Goal: Task Accomplishment & Management: Manage account settings

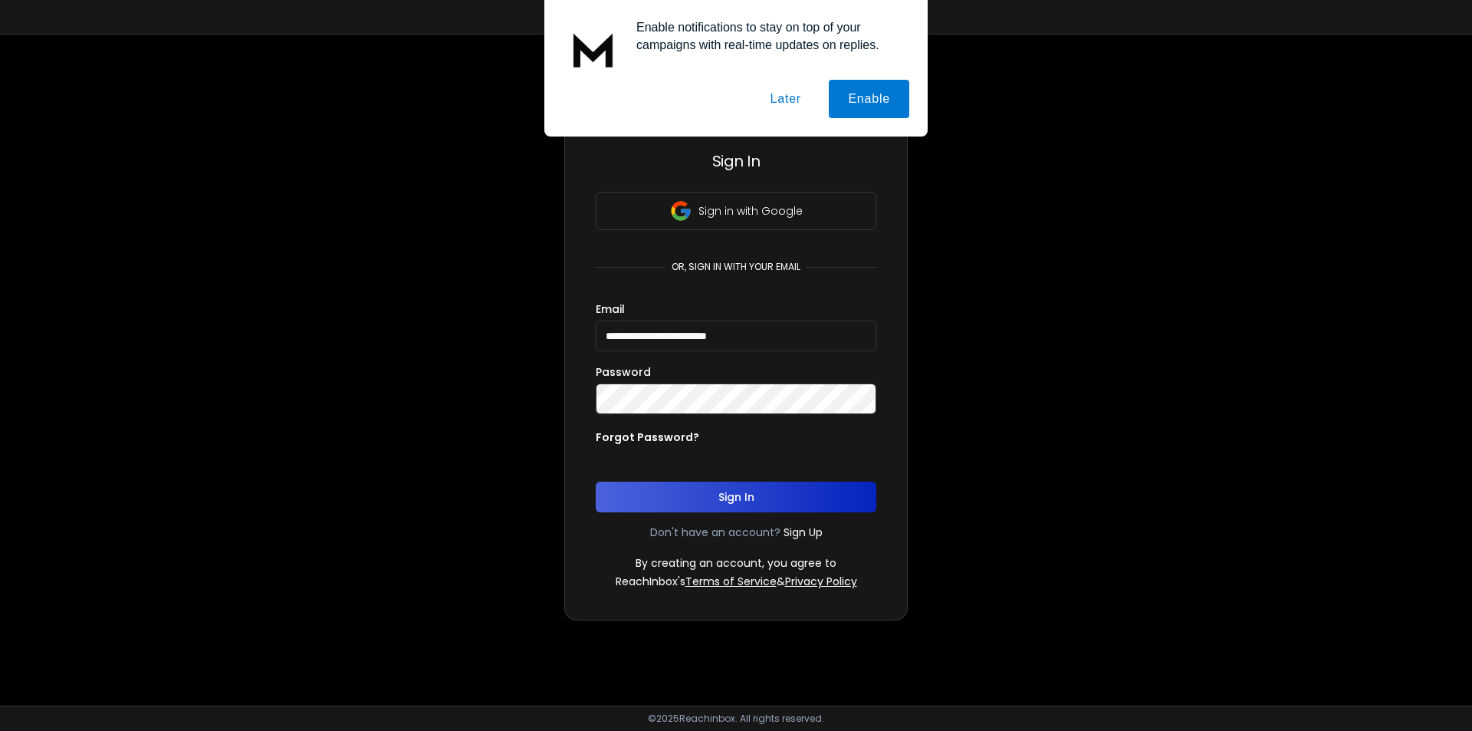
type input "**********"
click at [771, 334] on input "**********" at bounding box center [736, 336] width 281 height 31
click at [735, 493] on button "Sign In" at bounding box center [736, 497] width 281 height 31
click at [783, 94] on button "Later" at bounding box center [785, 99] width 69 height 38
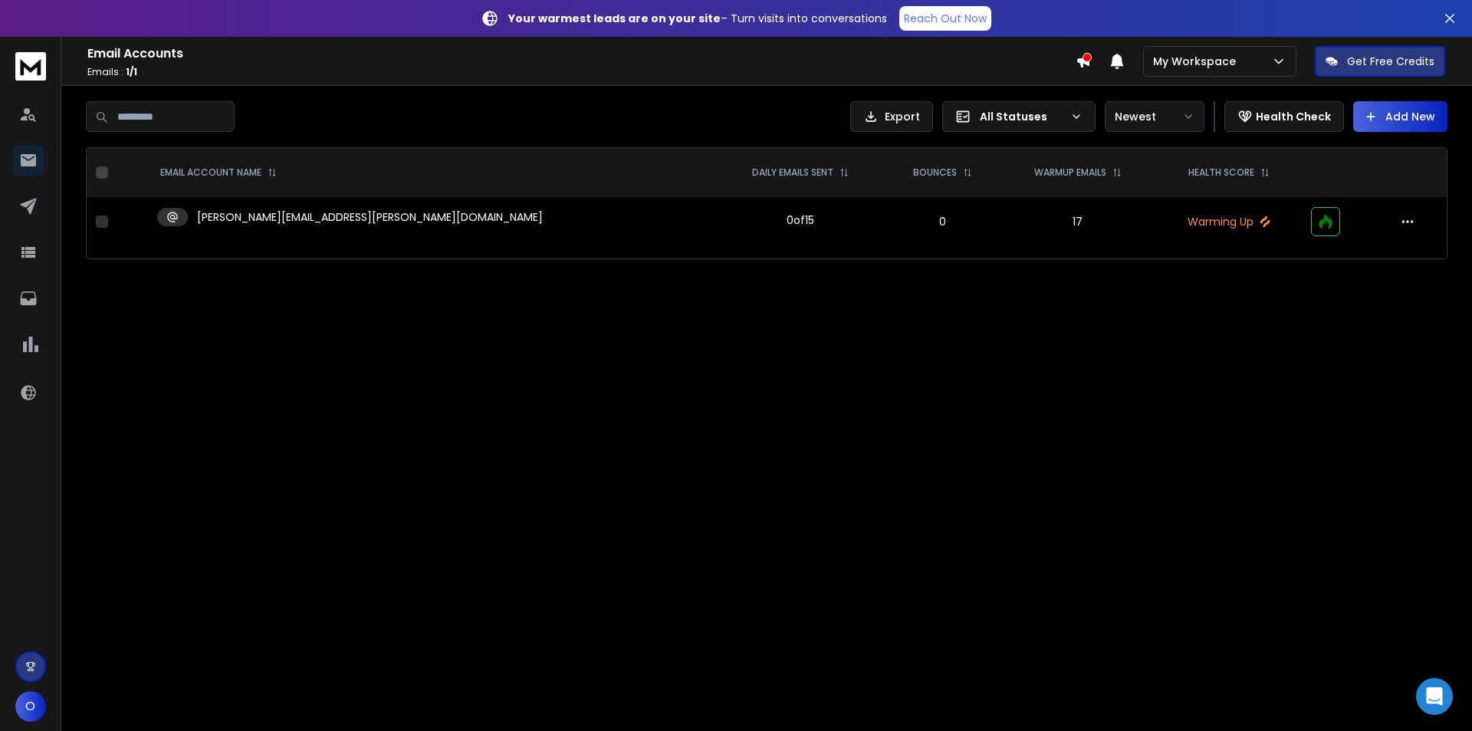
click at [517, 220] on div "ron.parker@onemed-billing.org" at bounding box center [432, 217] width 551 height 18
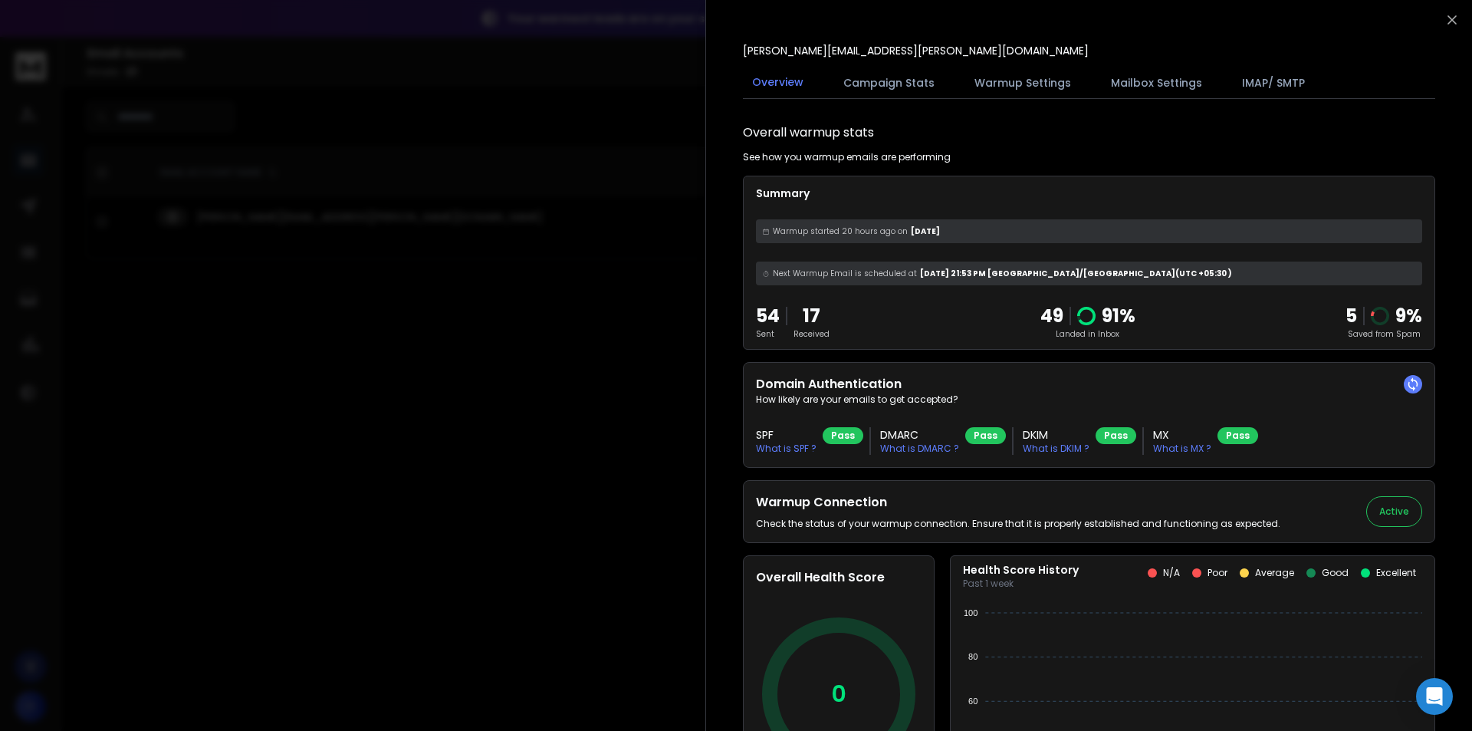
click at [877, 70] on button "Campaign Stats" at bounding box center [889, 83] width 110 height 34
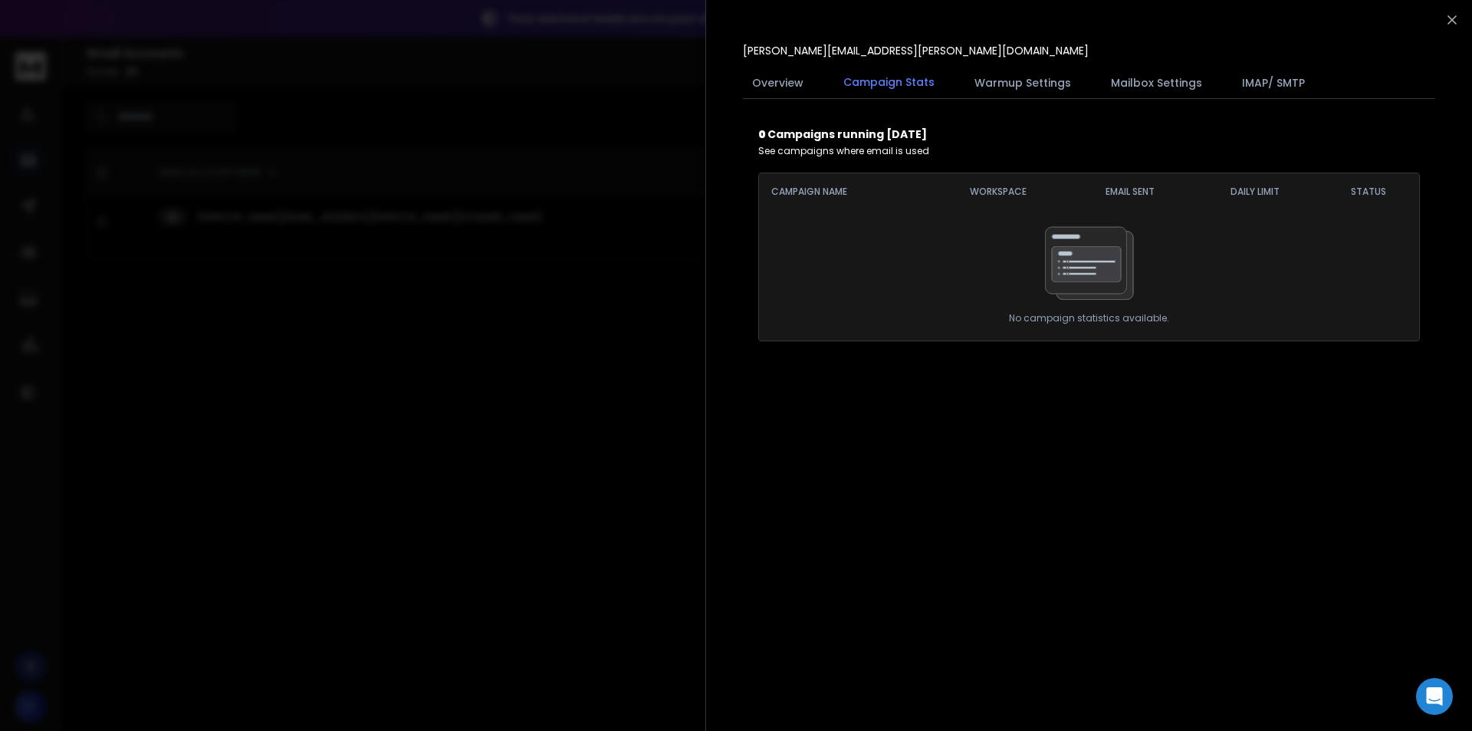
click at [1019, 77] on button "Warmup Settings" at bounding box center [1022, 83] width 115 height 34
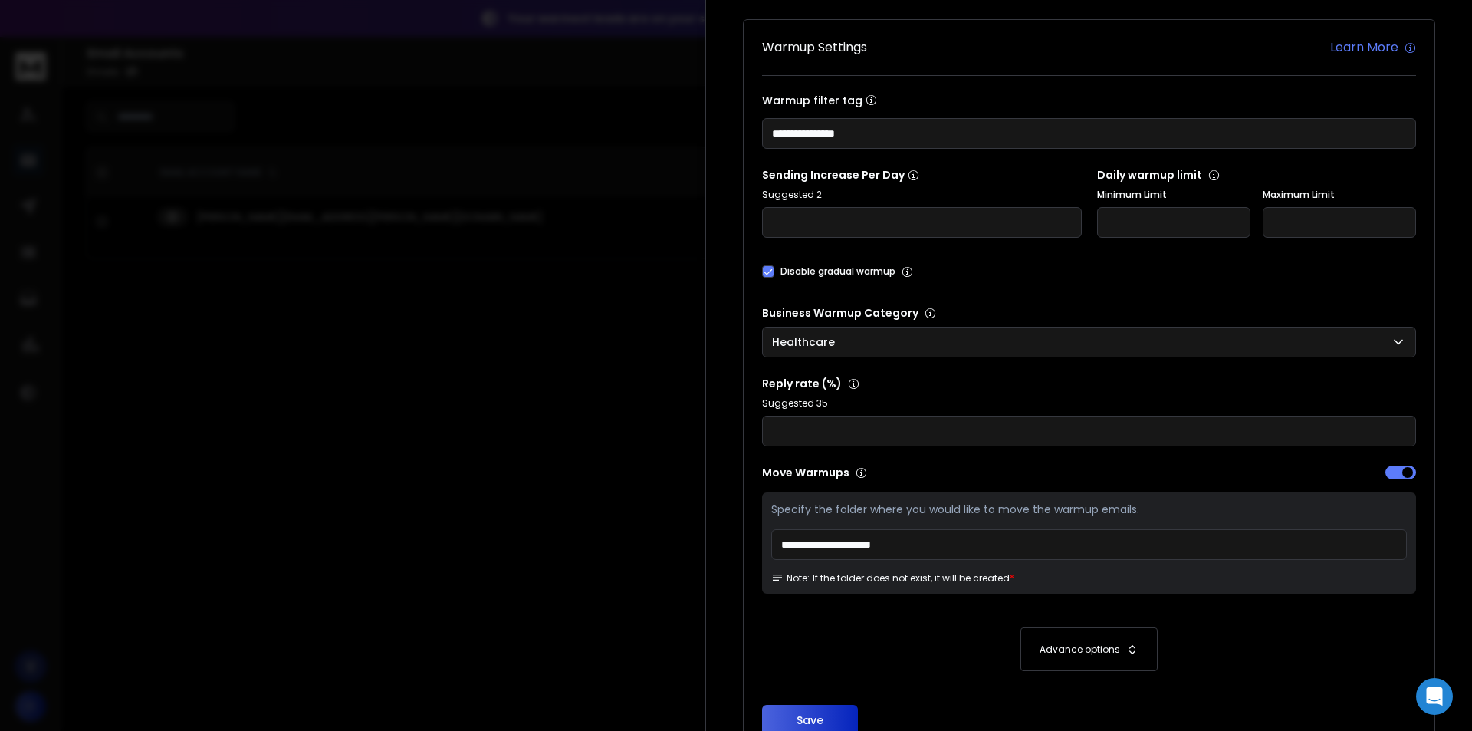
scroll to position [220, 0]
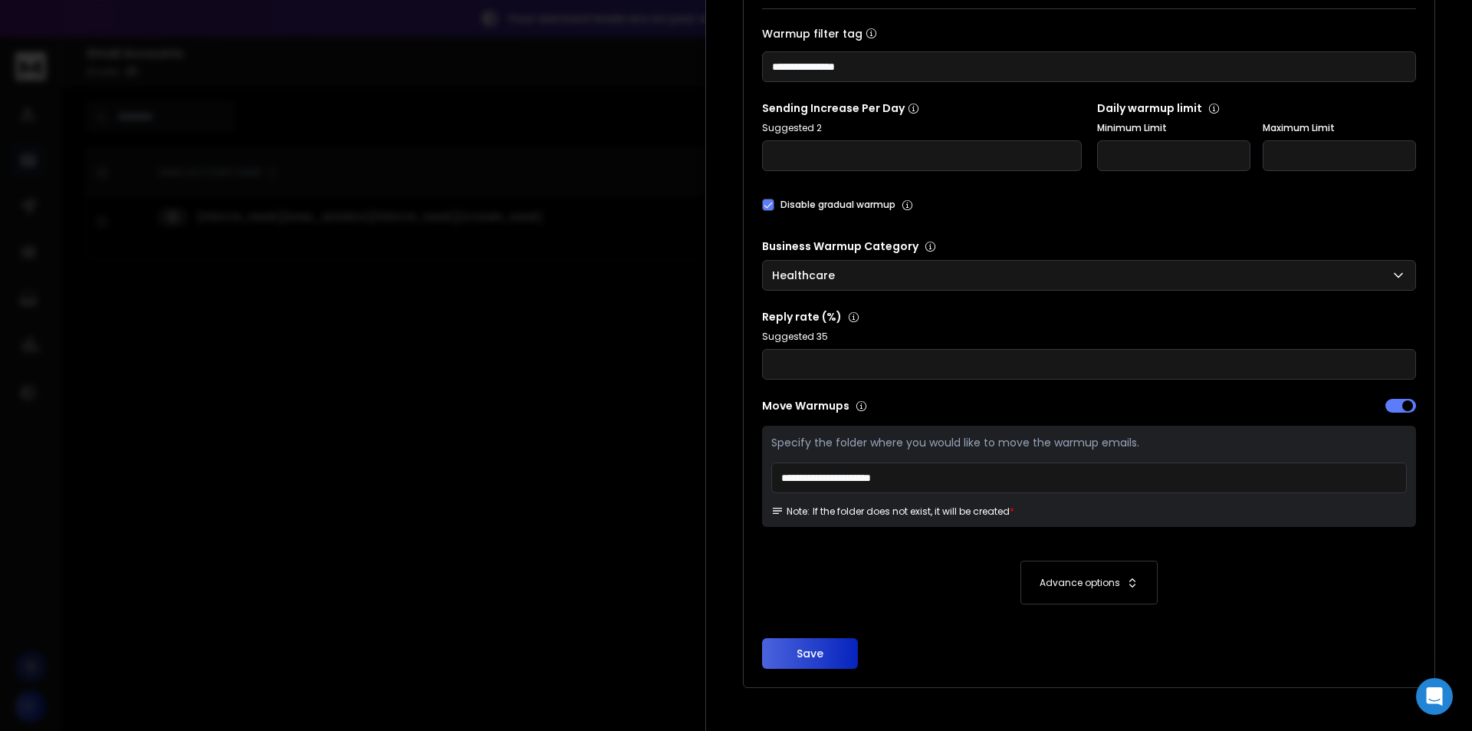
click at [642, 451] on div at bounding box center [736, 365] width 1472 height 731
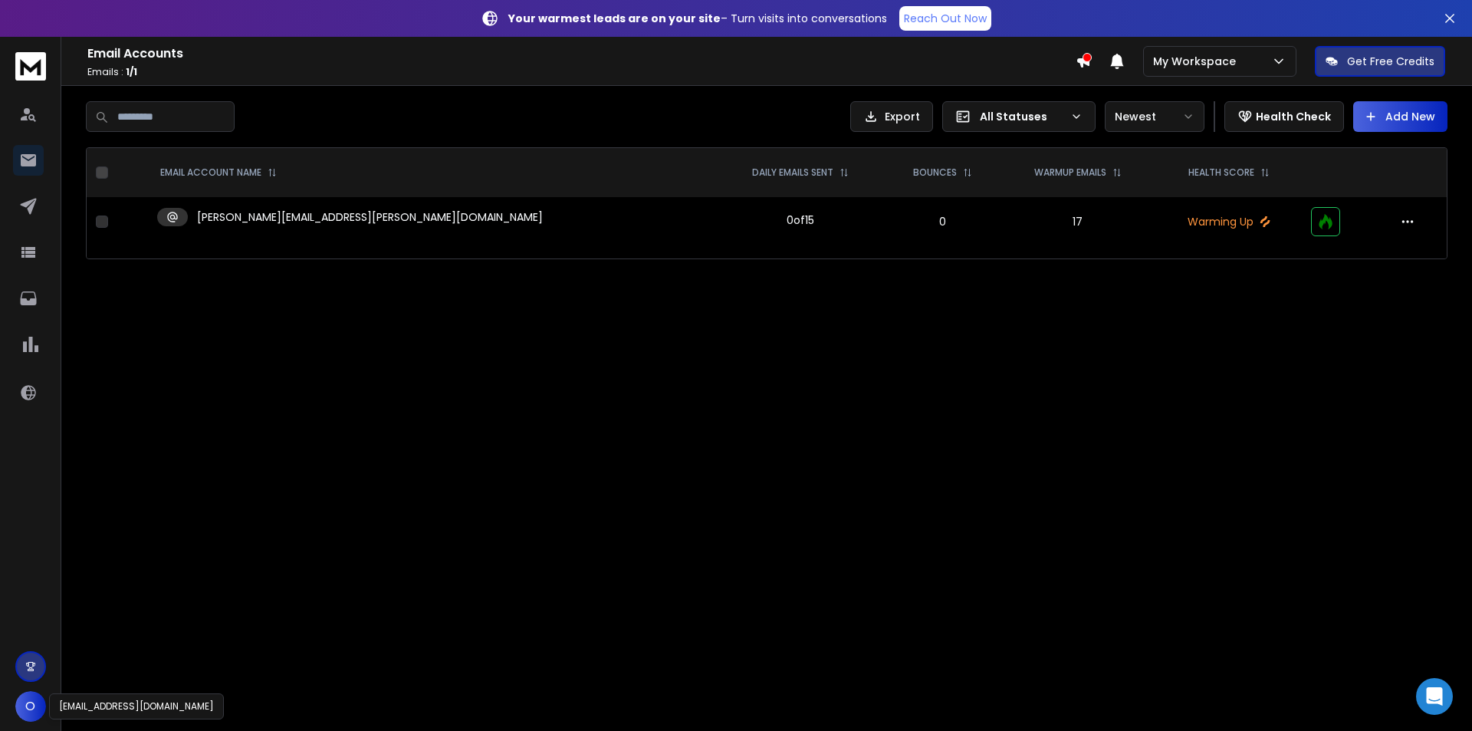
click at [16, 715] on button "O" at bounding box center [30, 706] width 31 height 31
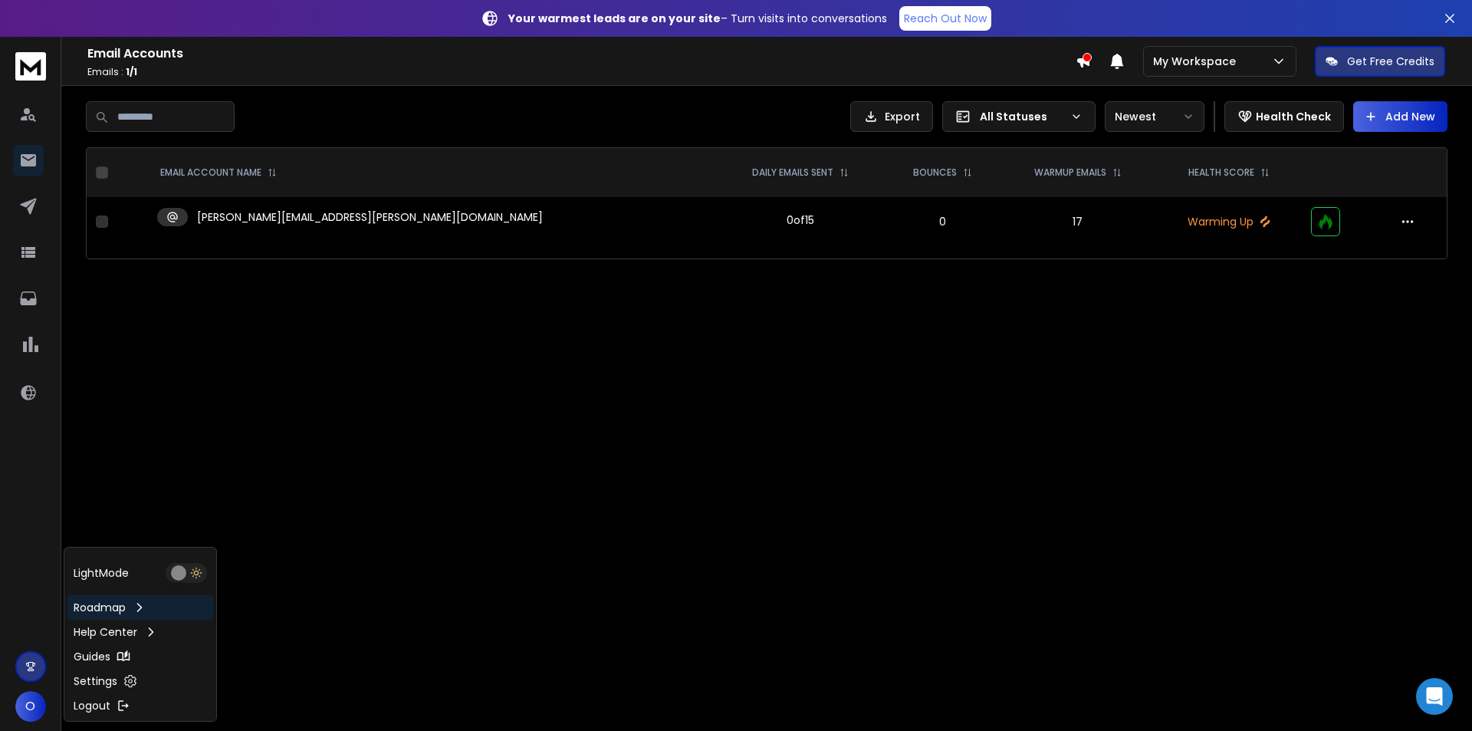
click at [183, 573] on button "button" at bounding box center [186, 573] width 41 height 20
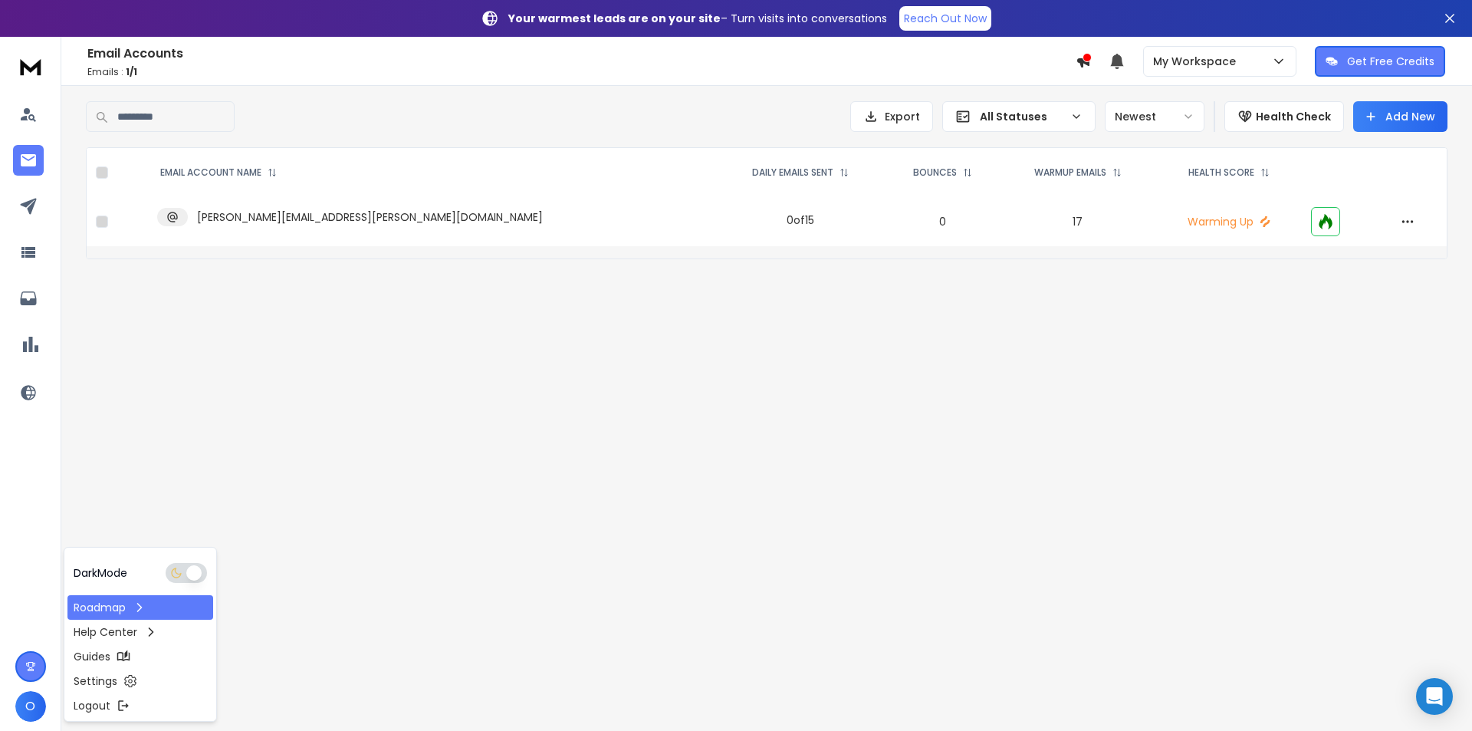
click at [258, 434] on div "Your warmest leads are on your site – Turn visits into conversations Reach Out …" at bounding box center [736, 365] width 1472 height 731
